Goal: Navigation & Orientation: Find specific page/section

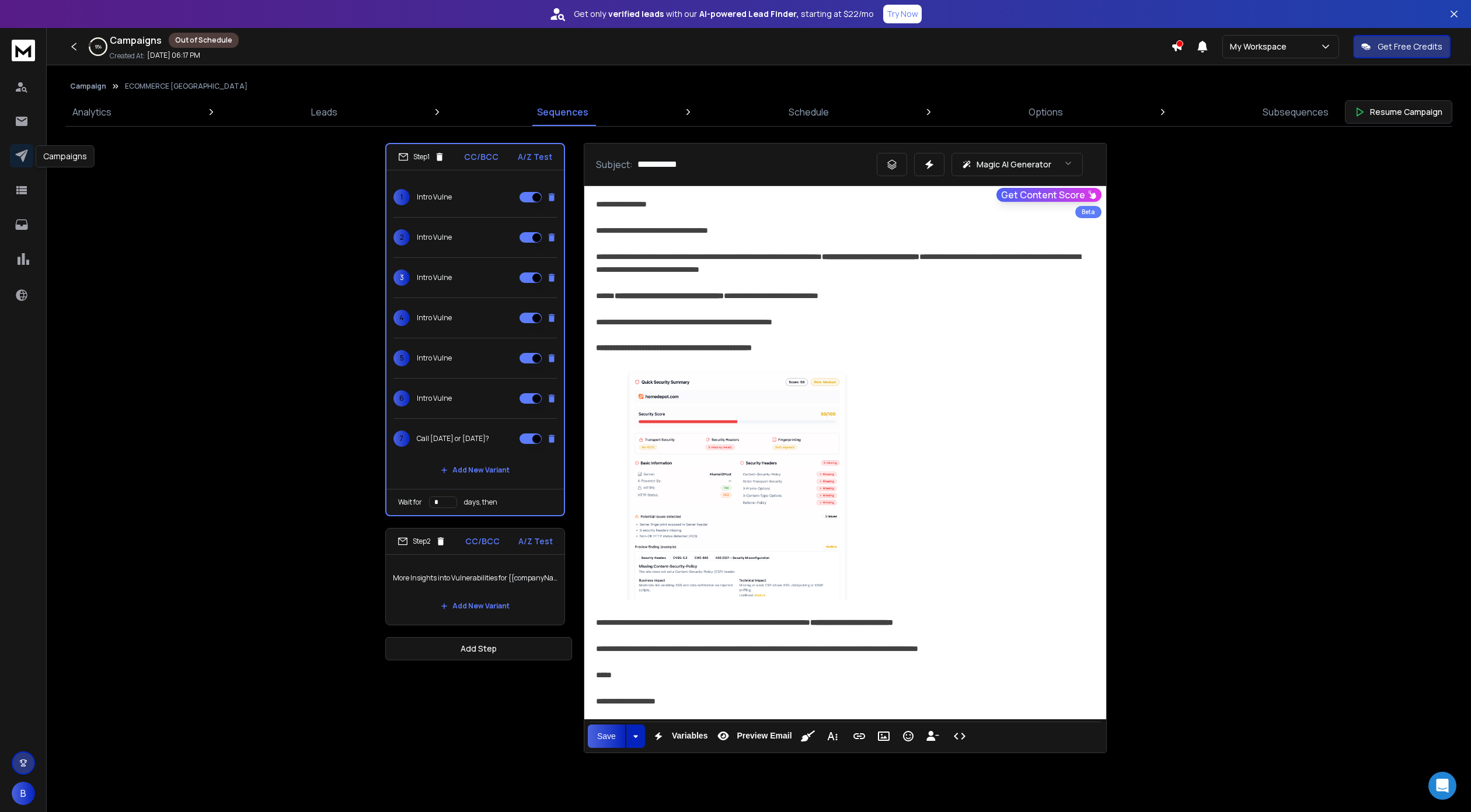
click at [21, 148] on icon at bounding box center [22, 156] width 14 height 14
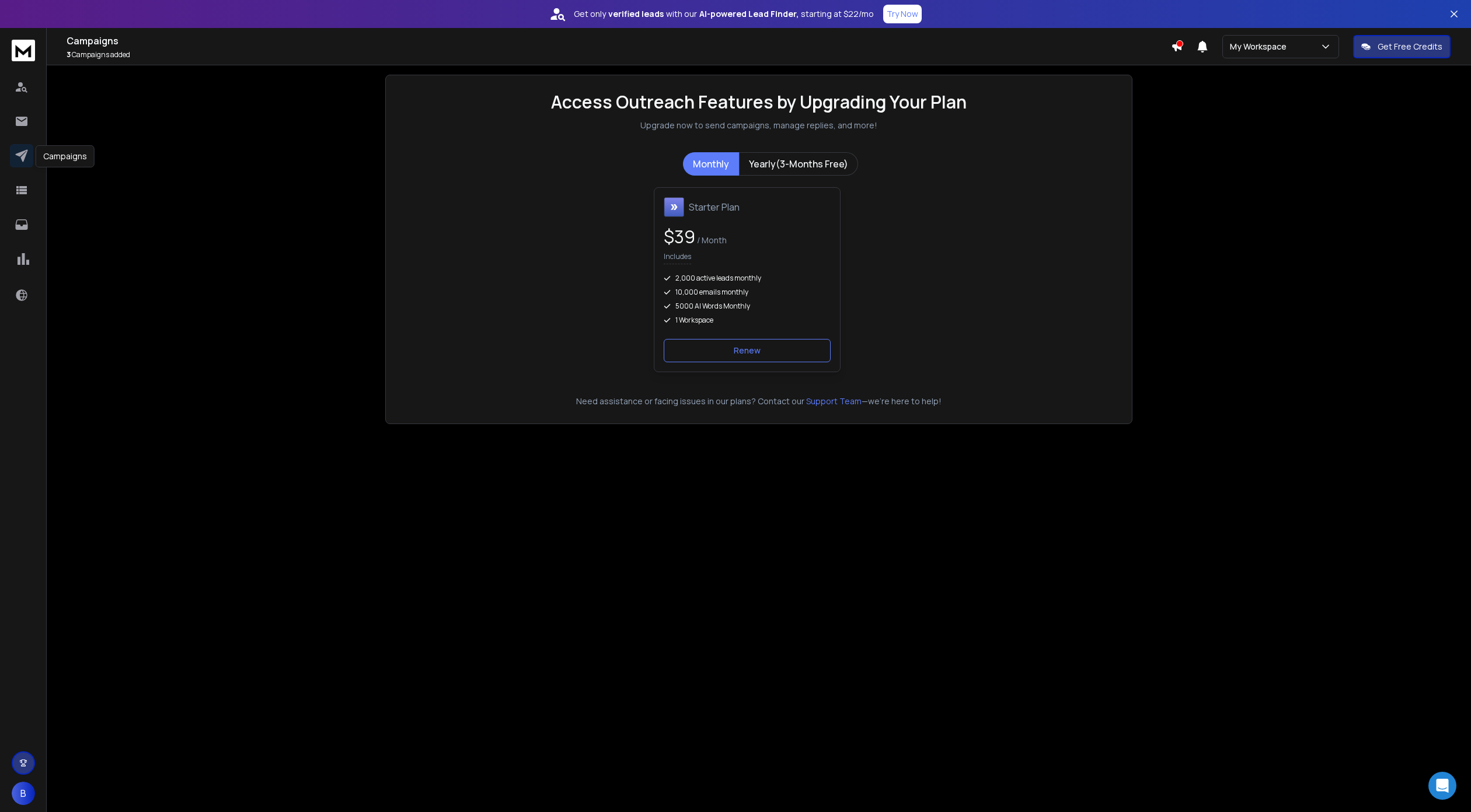
click at [69, 159] on div "Campaigns" at bounding box center [65, 156] width 59 height 22
click at [27, 224] on icon at bounding box center [22, 225] width 14 height 14
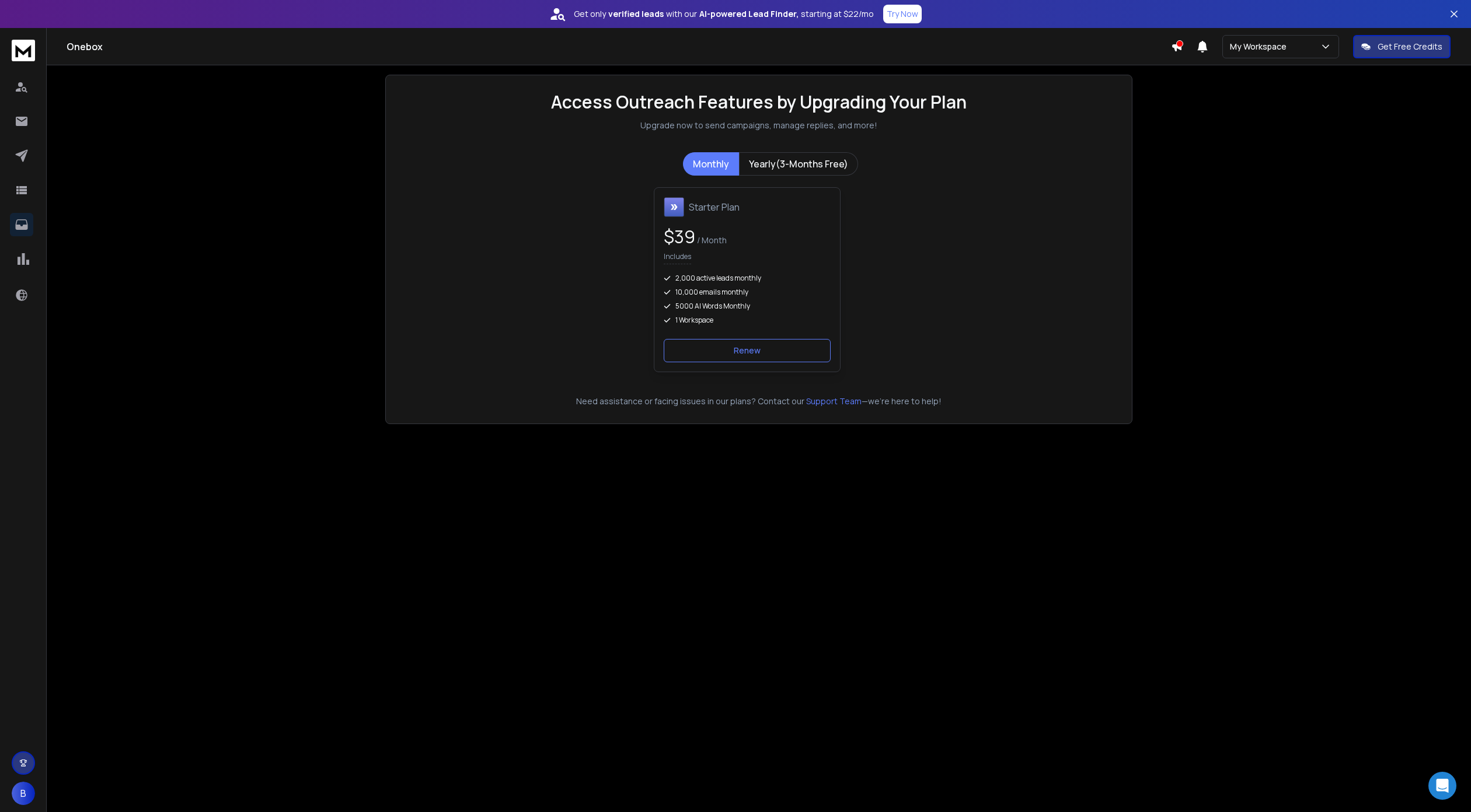
click at [27, 224] on icon at bounding box center [22, 225] width 14 height 14
